Goal: Task Accomplishment & Management: Manage account settings

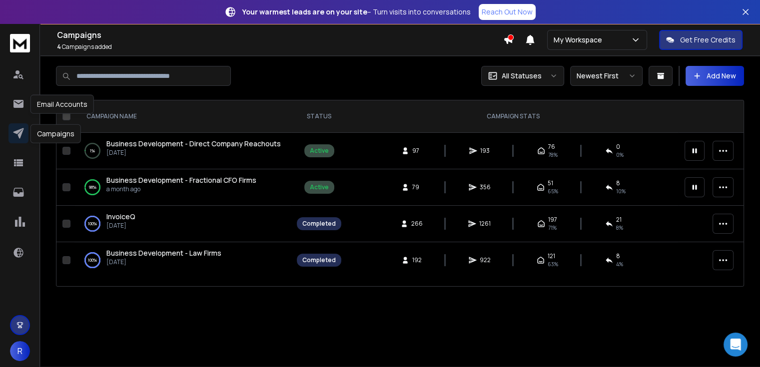
click at [18, 131] on icon at bounding box center [18, 133] width 10 height 10
click at [213, 147] on span "Business Development - Direct Company Reachouts" at bounding box center [193, 143] width 174 height 9
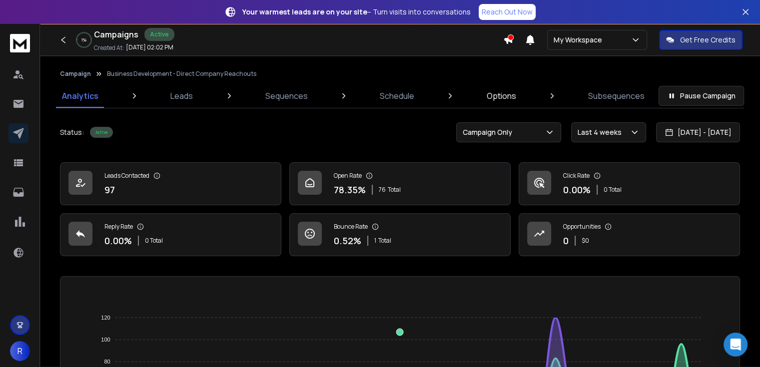
click at [501, 98] on p "Options" at bounding box center [501, 96] width 29 height 12
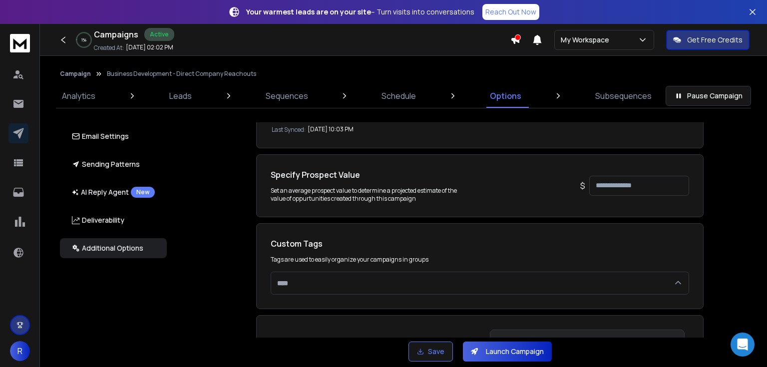
scroll to position [1899, 0]
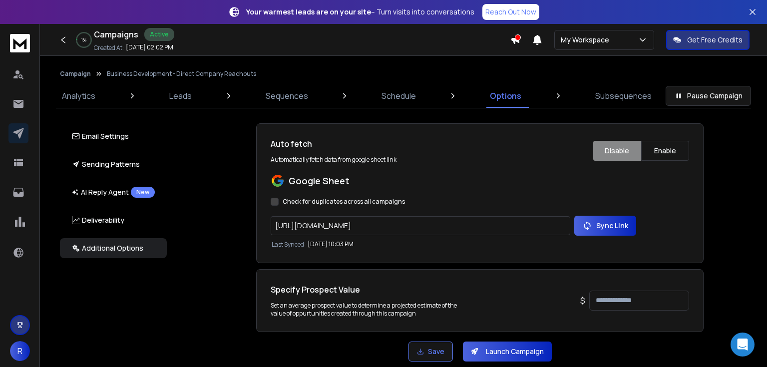
click at [603, 221] on p "Sync Link" at bounding box center [613, 226] width 32 height 10
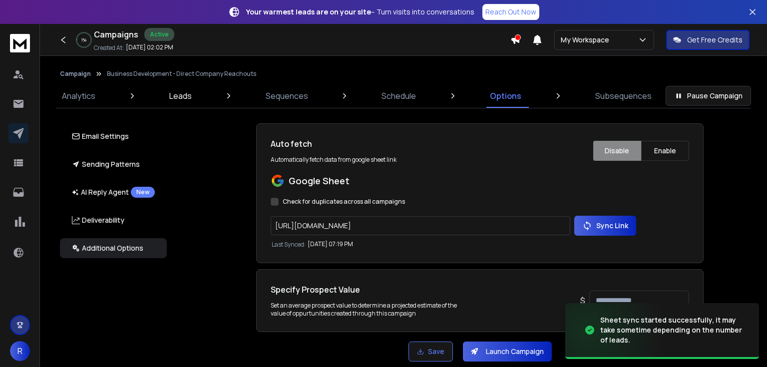
click at [181, 95] on p "Leads" at bounding box center [180, 96] width 22 height 12
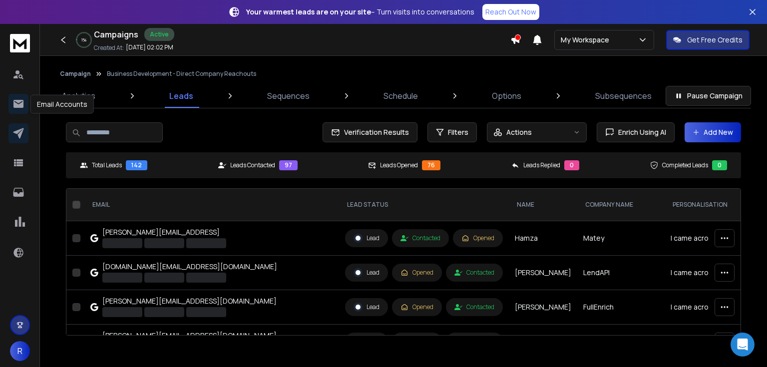
click at [18, 98] on icon at bounding box center [18, 104] width 12 height 12
